Goal: Find specific page/section: Find specific page/section

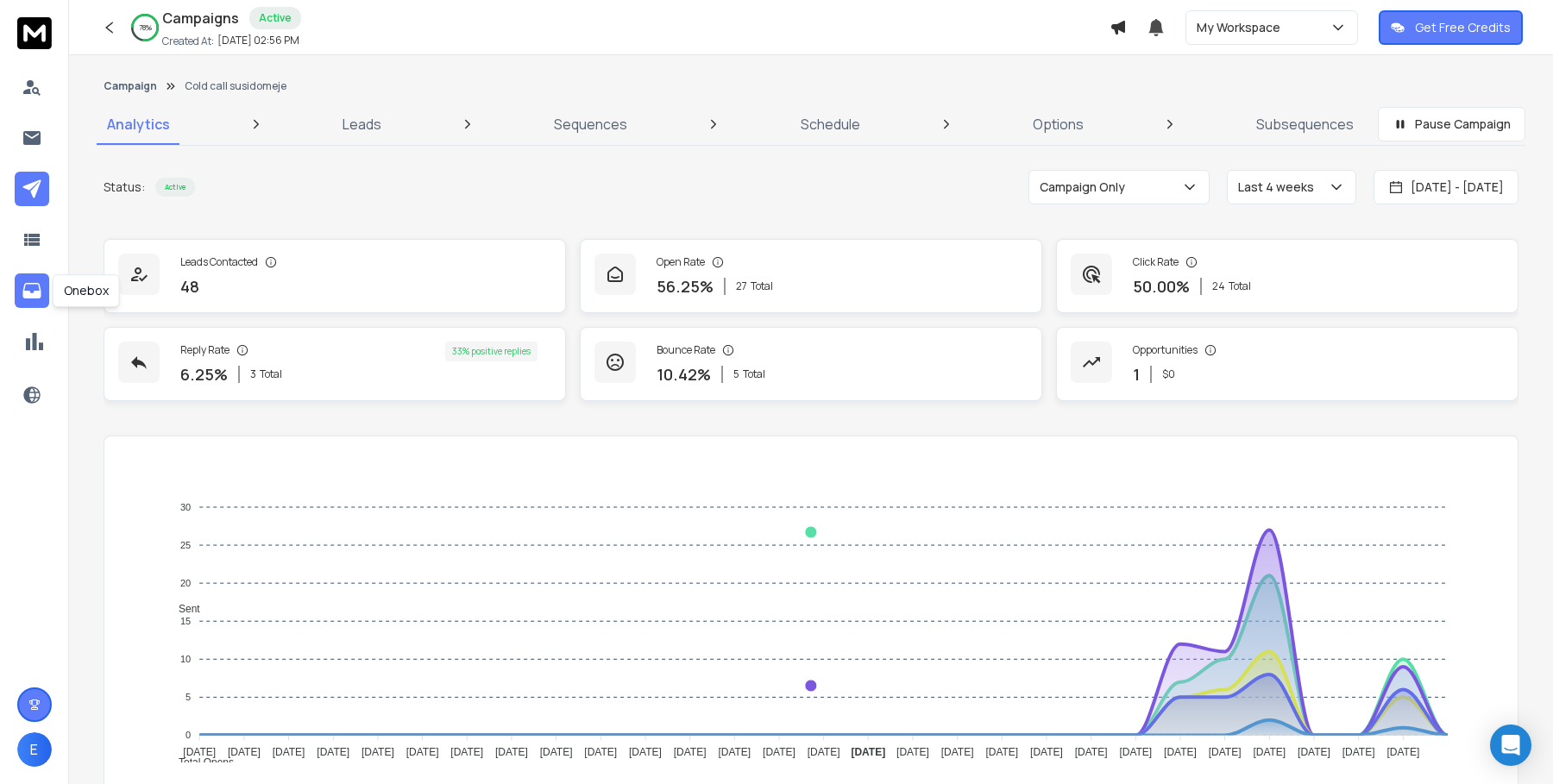
click at [23, 289] on icon at bounding box center [31, 291] width 18 height 15
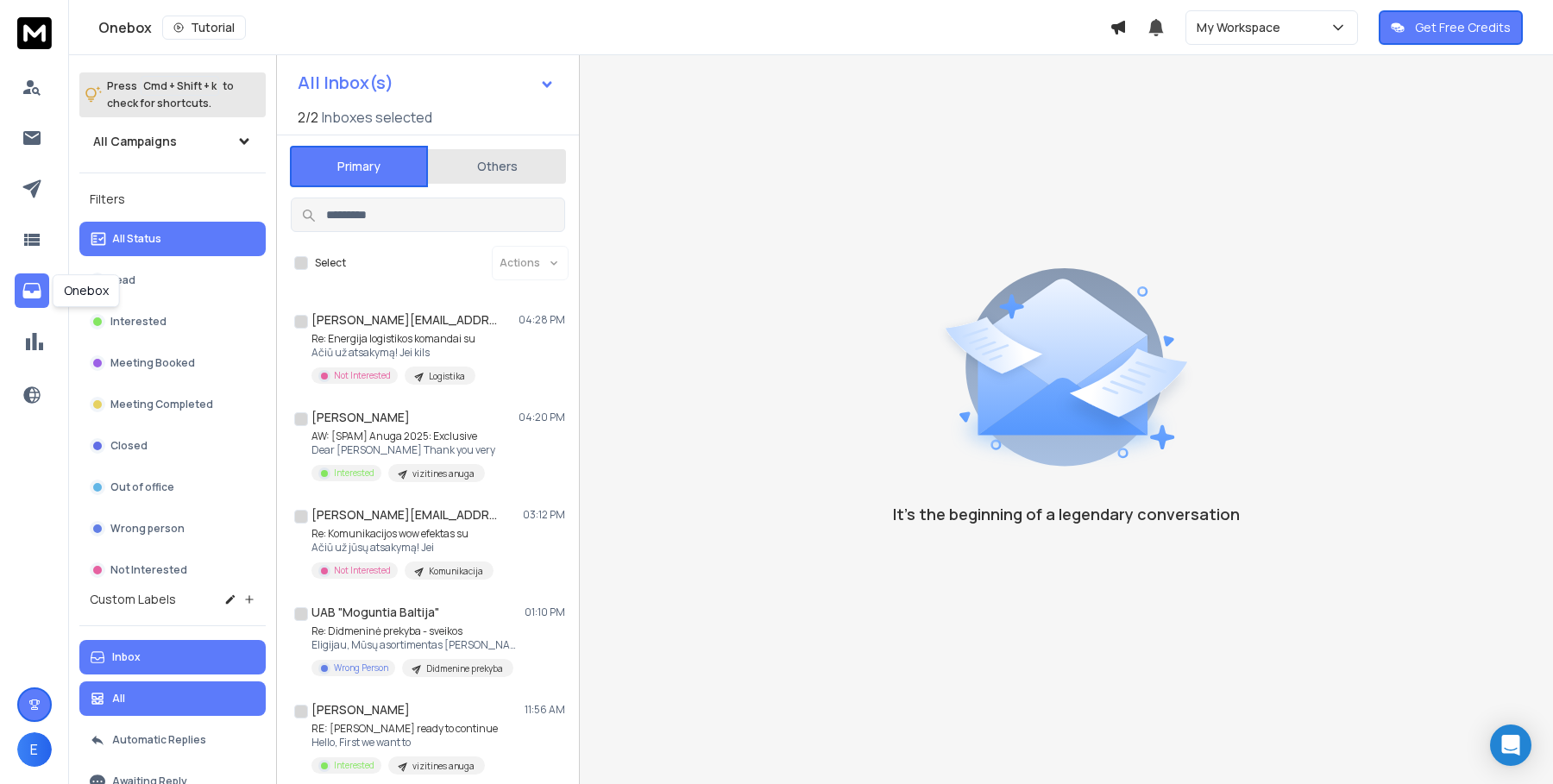
click at [211, 692] on button "All" at bounding box center [172, 699] width 186 height 35
